Goal: Task Accomplishment & Management: Manage account settings

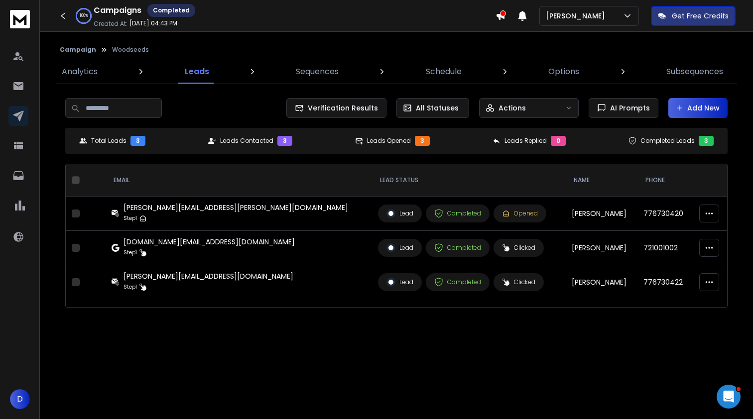
click at [705, 110] on button "Add New" at bounding box center [697, 108] width 59 height 20
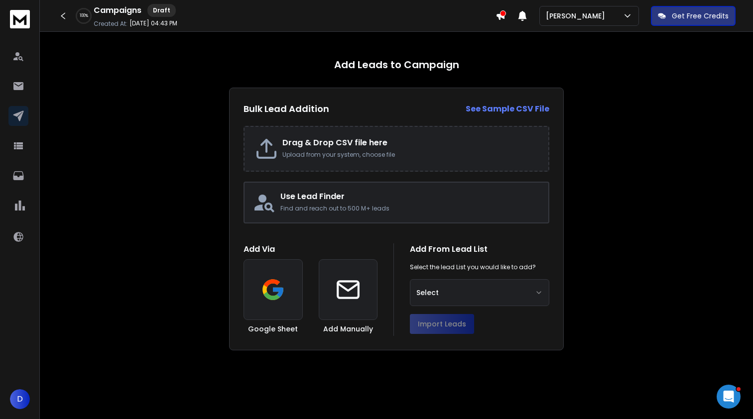
click at [352, 148] on h2 "Drag & Drop CSV file here" at bounding box center [410, 143] width 256 height 12
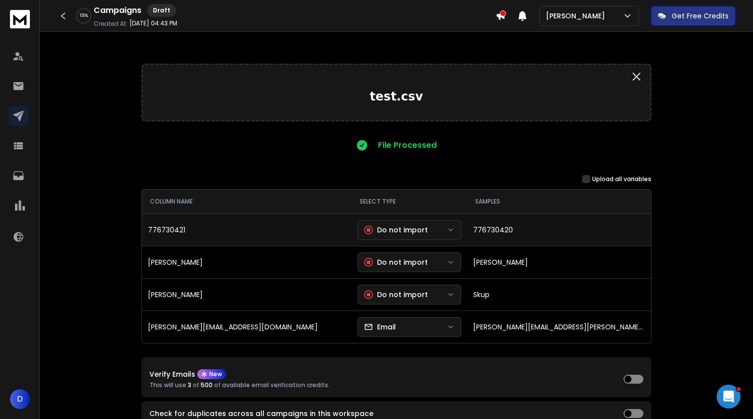
click at [407, 231] on button "Do not import" at bounding box center [409, 230] width 104 height 20
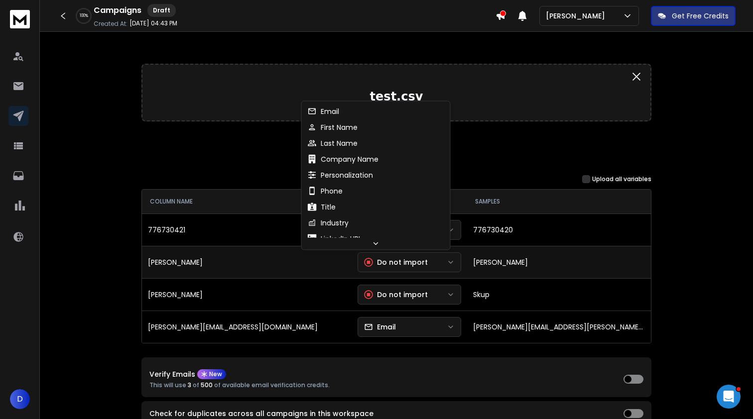
click at [367, 264] on div "Do not import" at bounding box center [396, 262] width 64 height 10
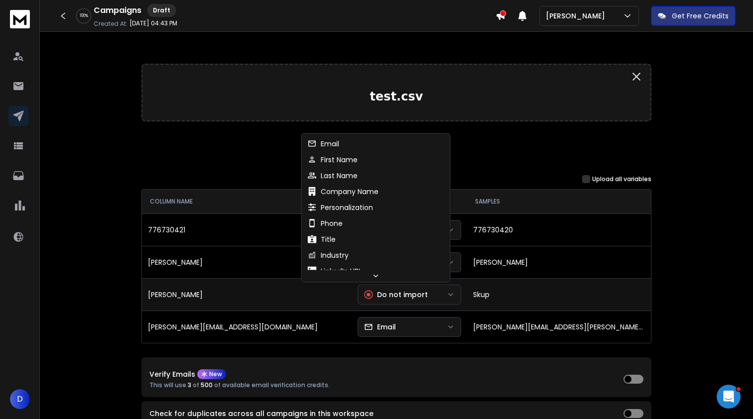
click at [364, 296] on div "Do not import" at bounding box center [396, 295] width 64 height 10
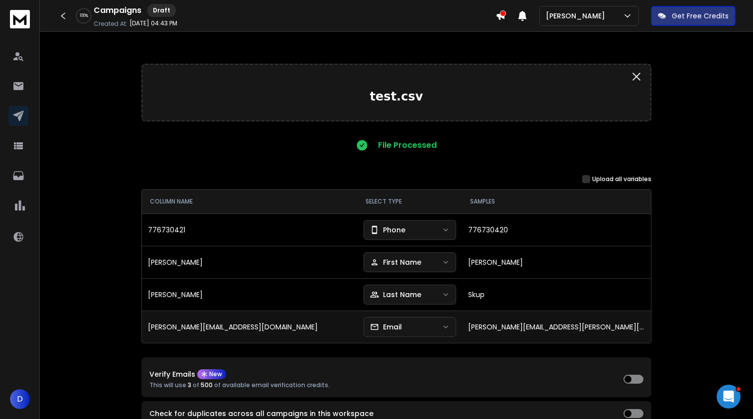
click at [367, 329] on button "Email" at bounding box center [409, 327] width 93 height 20
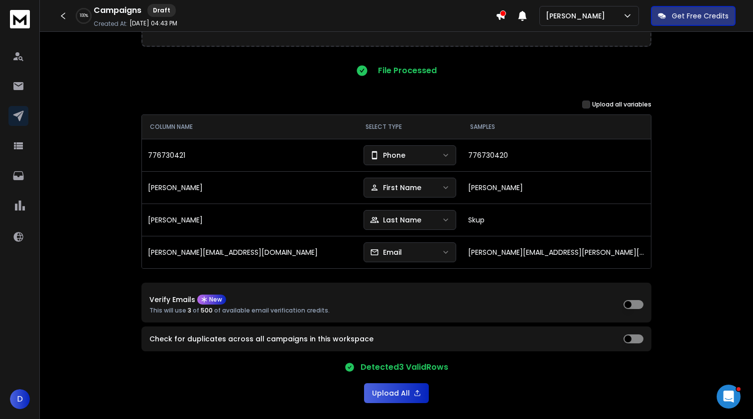
scroll to position [75, 0]
click at [408, 394] on button "Upload All" at bounding box center [396, 393] width 65 height 20
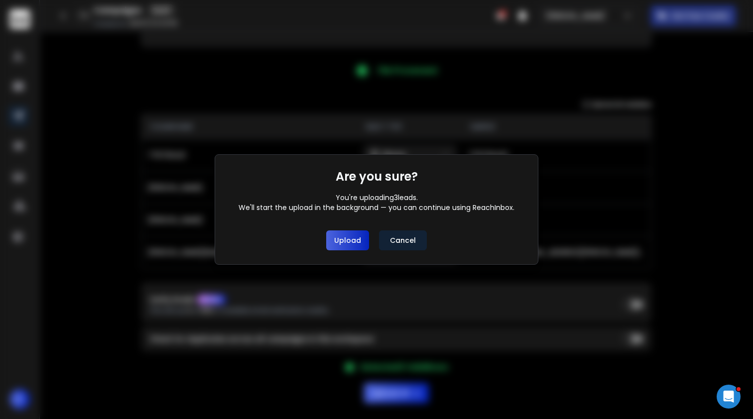
click at [344, 235] on button "Upload" at bounding box center [347, 241] width 43 height 20
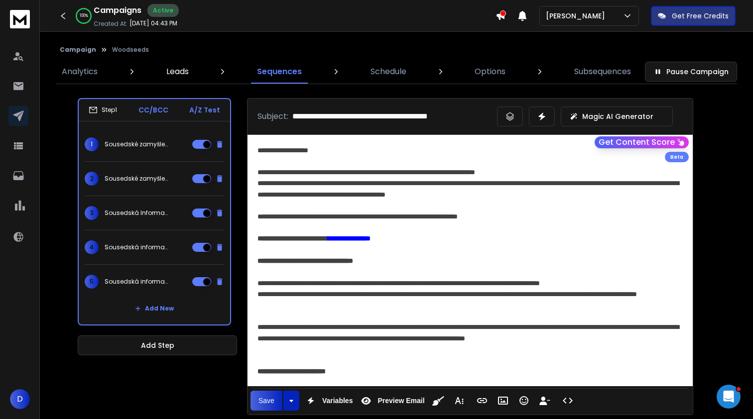
click at [180, 74] on p "Leads" at bounding box center [177, 72] width 22 height 12
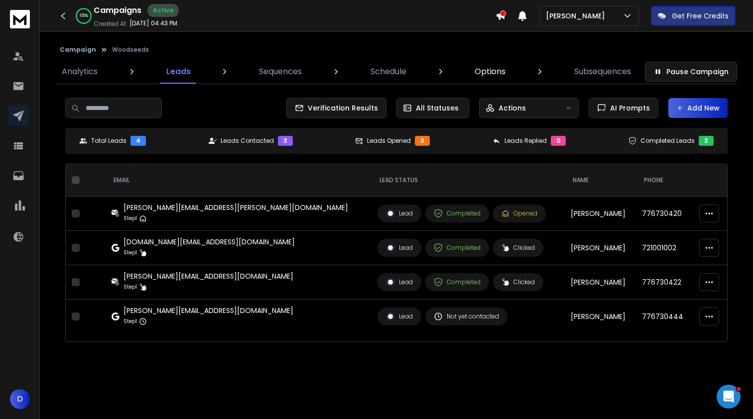
click at [493, 71] on p "Options" at bounding box center [489, 72] width 31 height 12
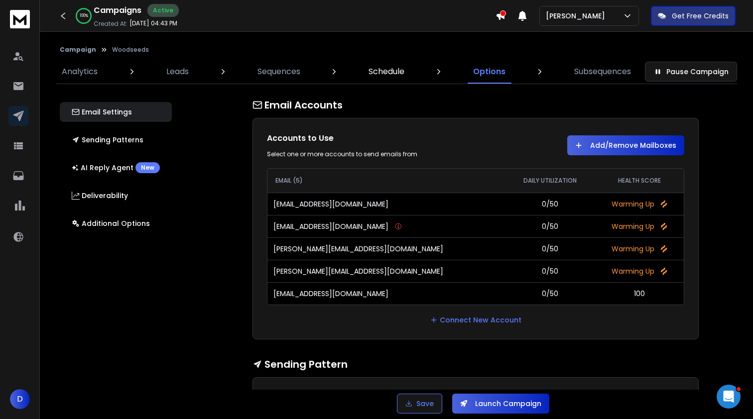
click at [384, 72] on p "Schedule" at bounding box center [386, 72] width 36 height 12
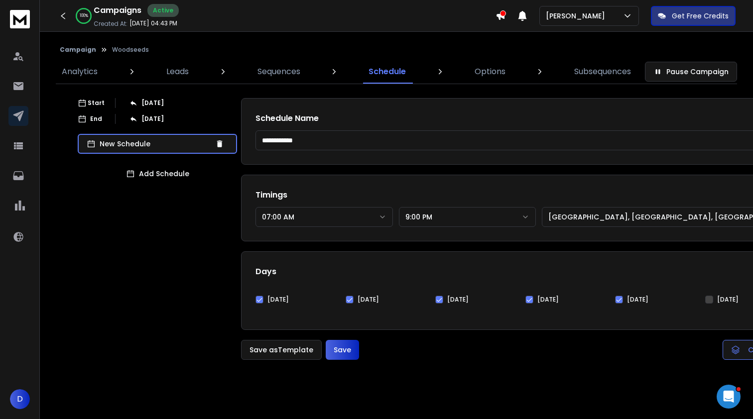
click at [705, 296] on button "Saturday" at bounding box center [709, 300] width 8 height 8
click at [345, 362] on div "**********" at bounding box center [396, 229] width 681 height 270
click at [345, 360] on div "**********" at bounding box center [396, 229] width 681 height 270
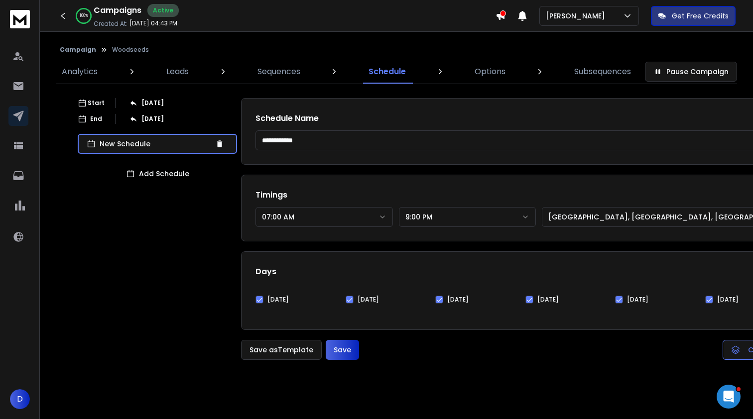
click at [343, 352] on button "Save" at bounding box center [342, 350] width 33 height 20
click at [288, 78] on link "Sequences" at bounding box center [278, 72] width 55 height 24
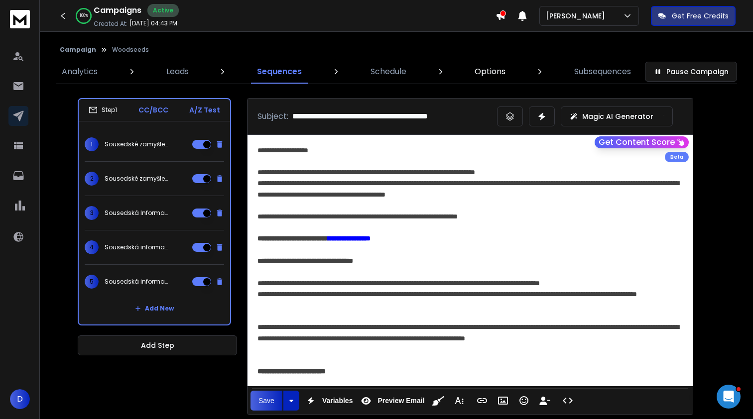
click at [495, 73] on p "Options" at bounding box center [489, 72] width 31 height 12
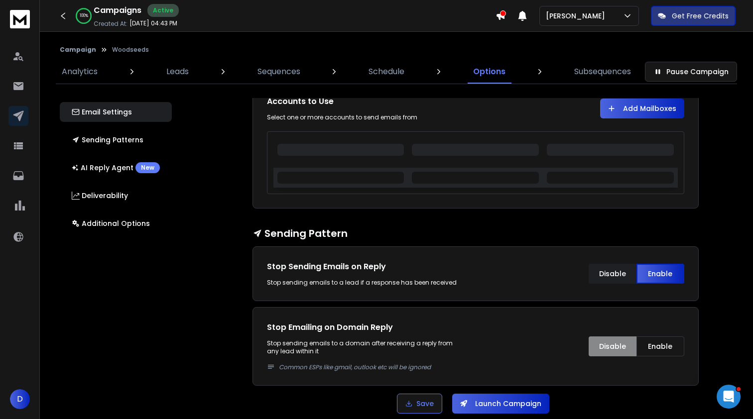
scroll to position [51, 0]
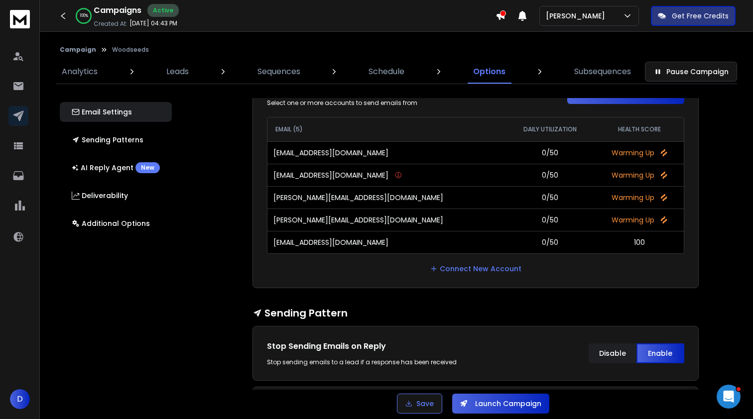
click at [483, 405] on button "Launch Campaign" at bounding box center [500, 404] width 97 height 20
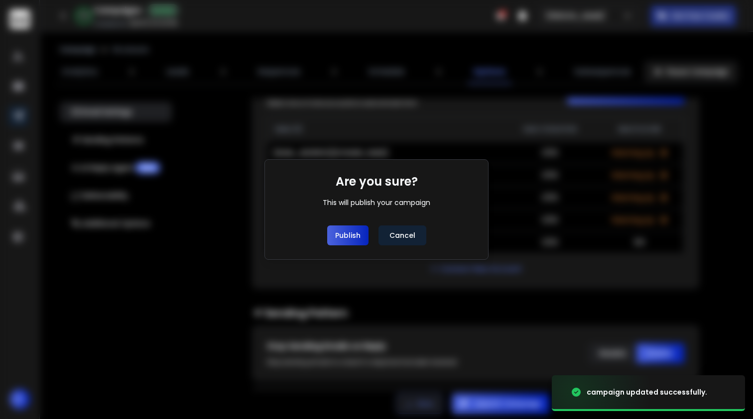
click at [354, 242] on button "Publish" at bounding box center [347, 236] width 41 height 20
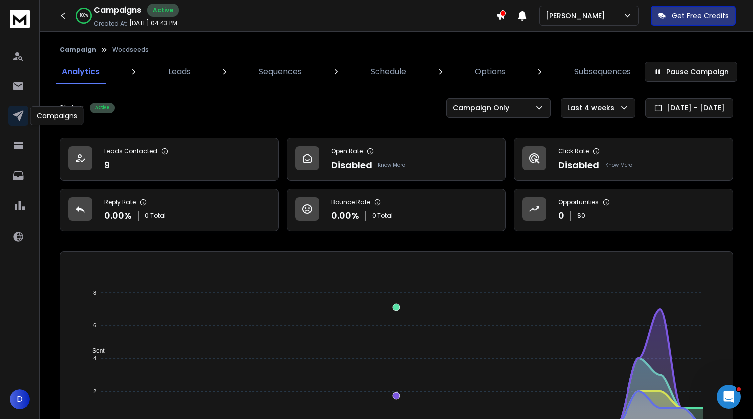
click at [19, 116] on icon at bounding box center [18, 116] width 12 height 12
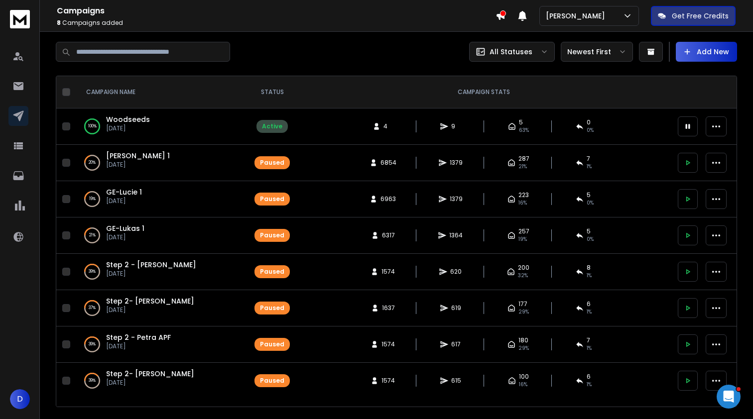
click at [135, 123] on span "Woodseeds" at bounding box center [128, 120] width 44 height 10
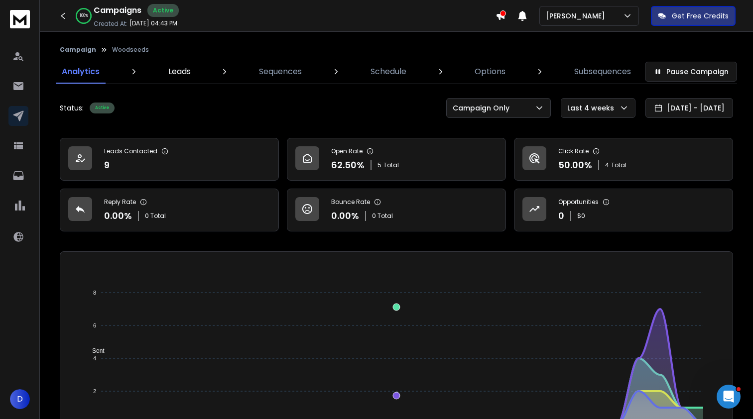
click at [184, 72] on p "Leads" at bounding box center [179, 72] width 22 height 12
